Goal: Communication & Community: Answer question/provide support

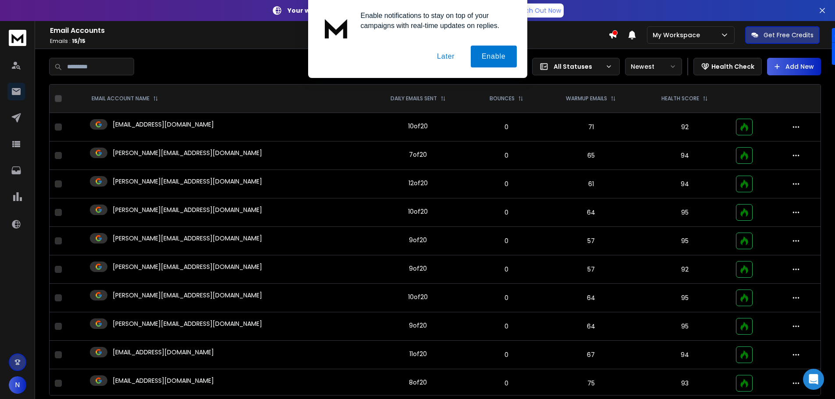
click at [450, 58] on button "Later" at bounding box center [445, 57] width 39 height 22
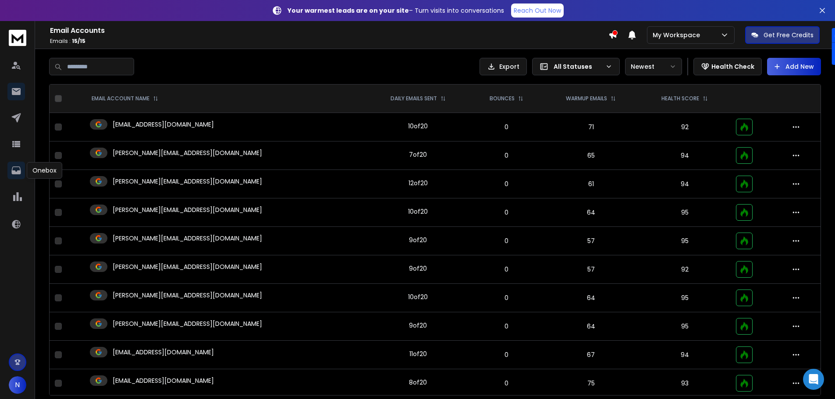
click at [16, 170] on icon at bounding box center [16, 170] width 11 height 11
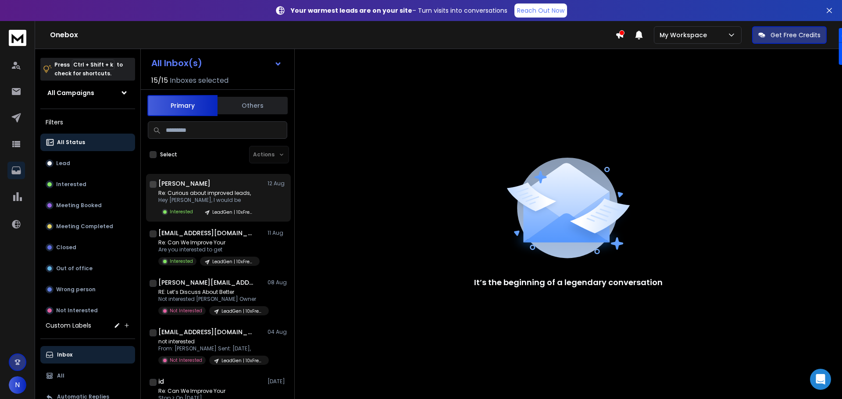
click at [225, 194] on p "Re: Curious about improved leads," at bounding box center [208, 193] width 101 height 7
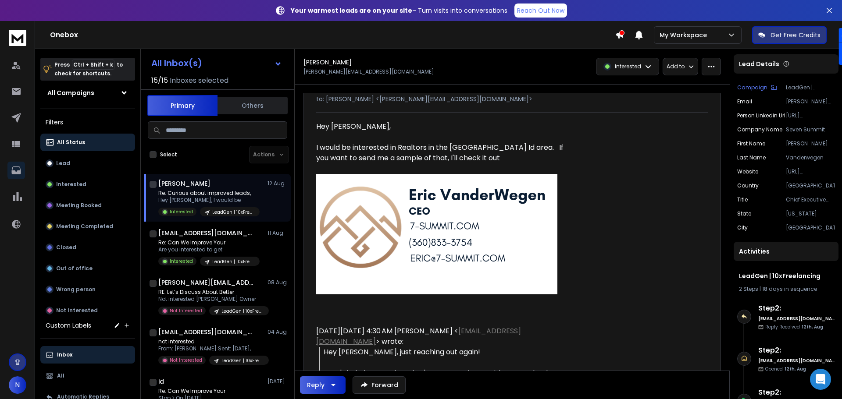
scroll to position [88, 0]
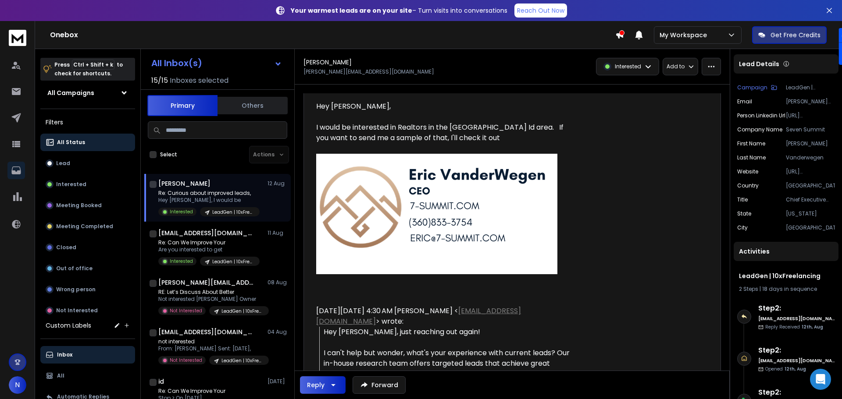
click at [313, 389] on div "Reply" at bounding box center [316, 385] width 18 height 9
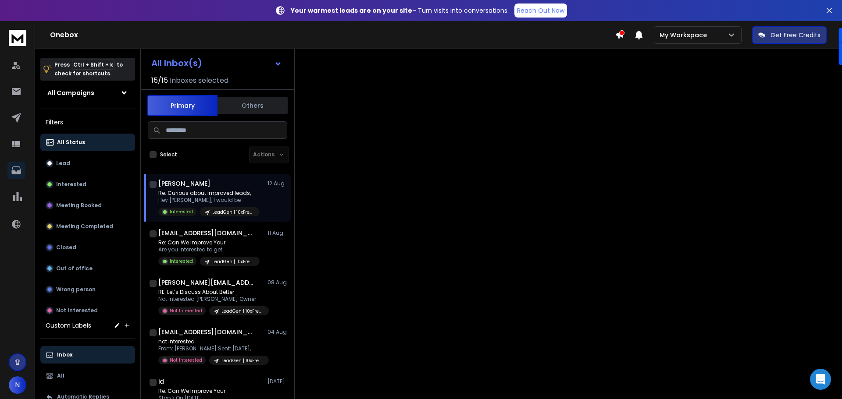
scroll to position [0, 0]
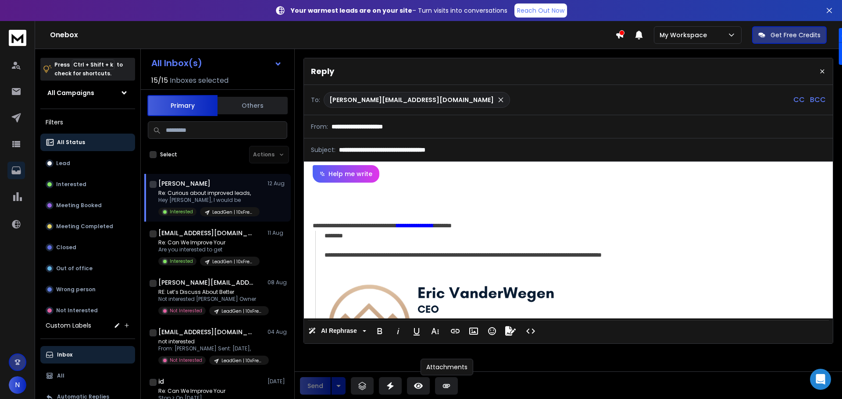
click at [450, 386] on icon at bounding box center [446, 386] width 7 height 4
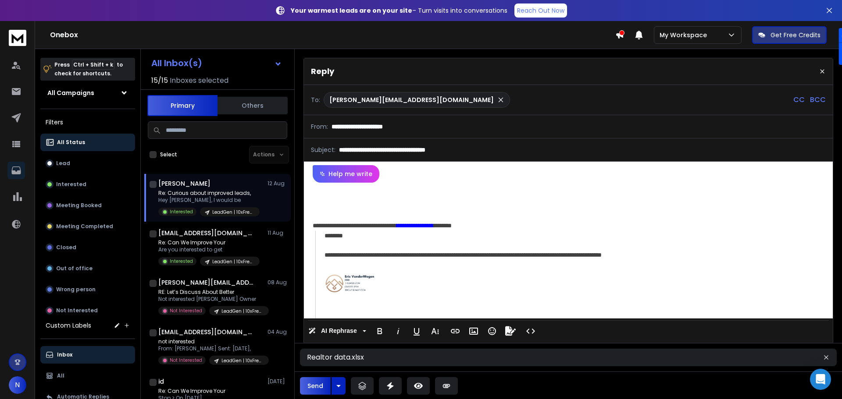
click at [334, 196] on div at bounding box center [568, 197] width 511 height 10
click at [316, 388] on button "Send" at bounding box center [315, 386] width 31 height 18
click at [405, 197] on div "**********" at bounding box center [564, 197] width 502 height 10
click at [316, 384] on button "Send" at bounding box center [315, 386] width 31 height 18
